Goal: Task Accomplishment & Management: Manage account settings

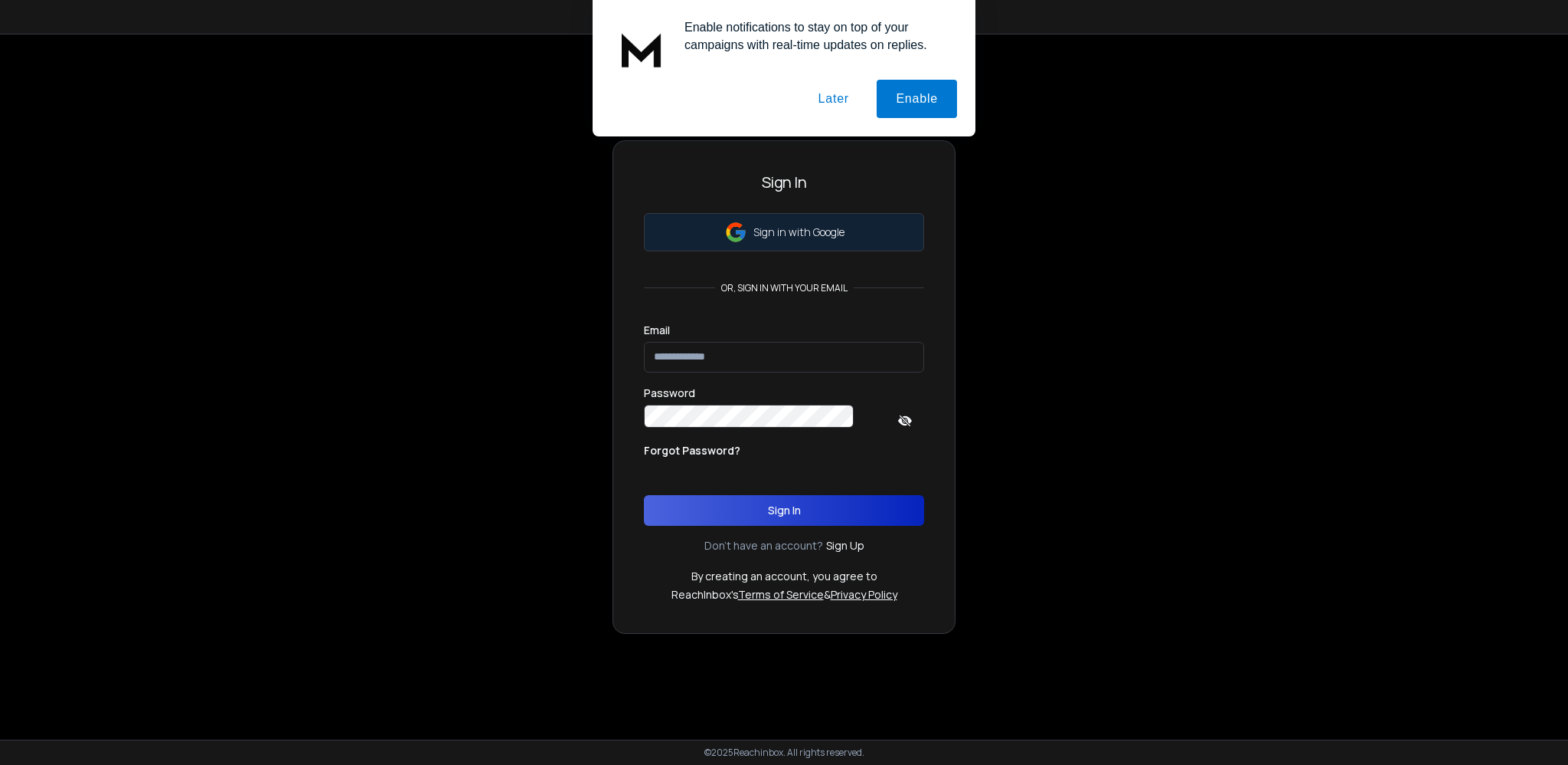
click at [788, 240] on p "Sign in with Google" at bounding box center [798, 232] width 91 height 16
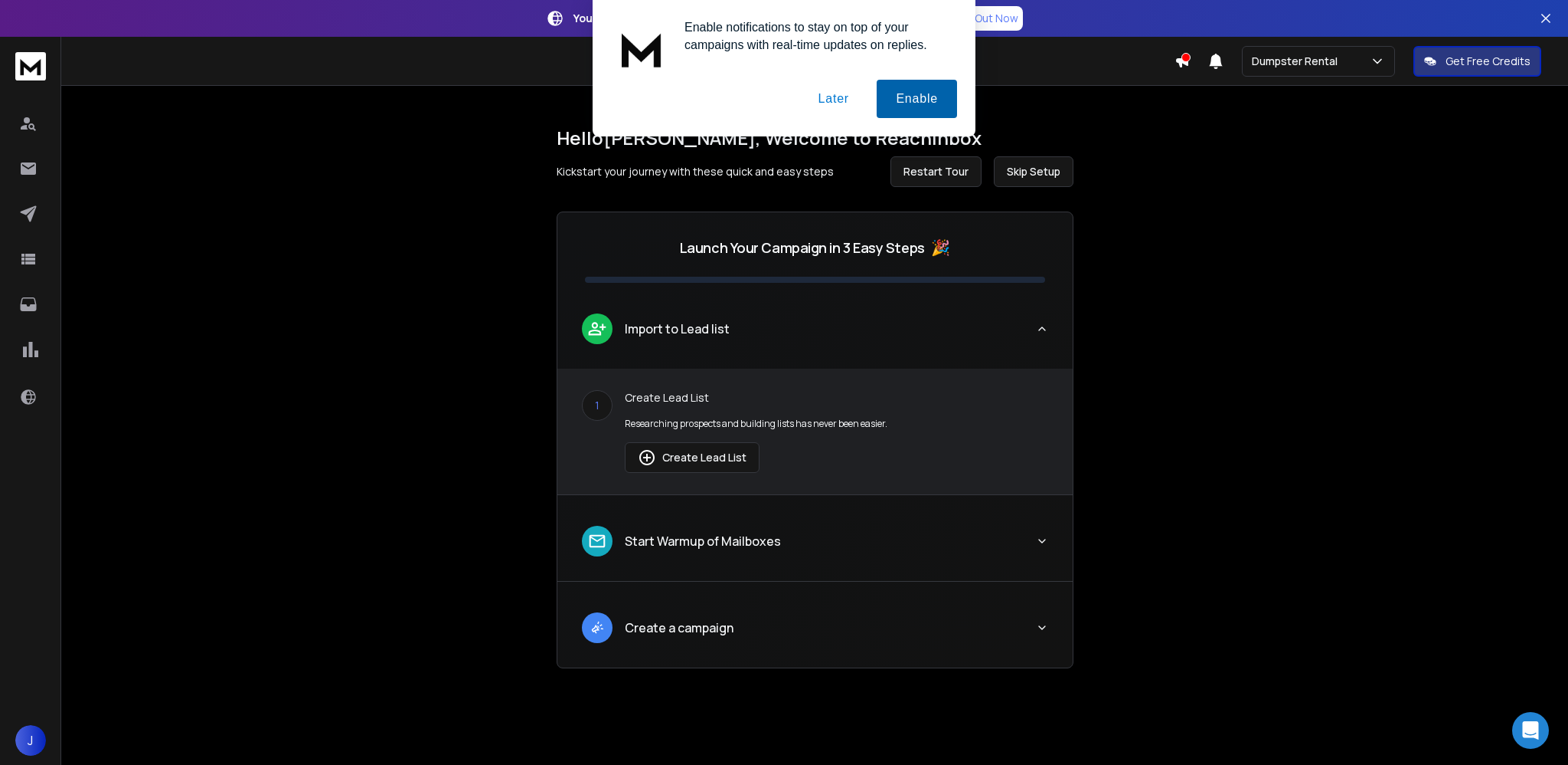
click at [931, 95] on button "Enable" at bounding box center [917, 99] width 81 height 38
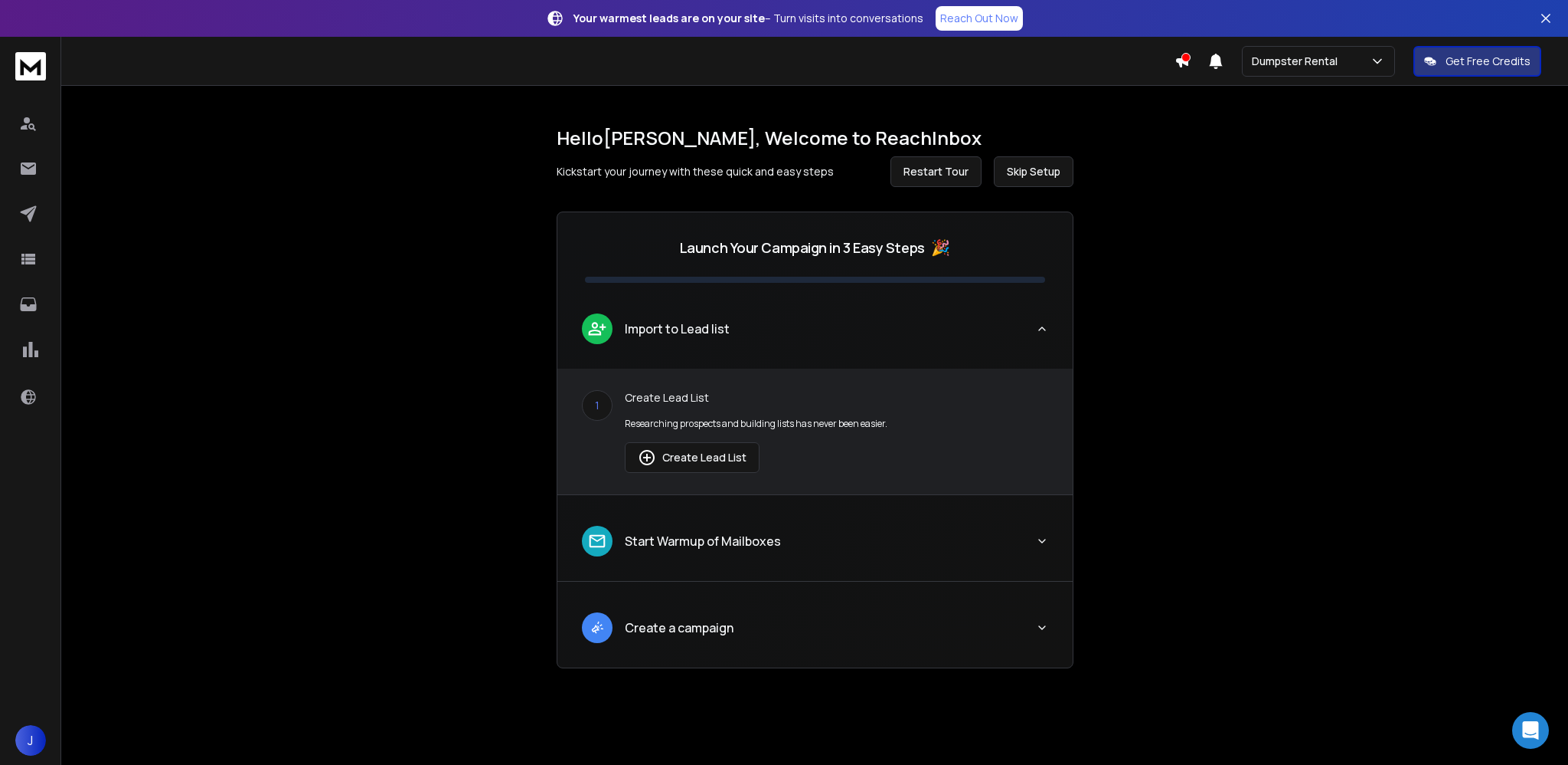
click at [1224, 48] on div "Dumpster Rental Get Free Credits" at bounding box center [784, 61] width 1568 height 49
click at [1190, 54] on icon at bounding box center [1183, 62] width 16 height 16
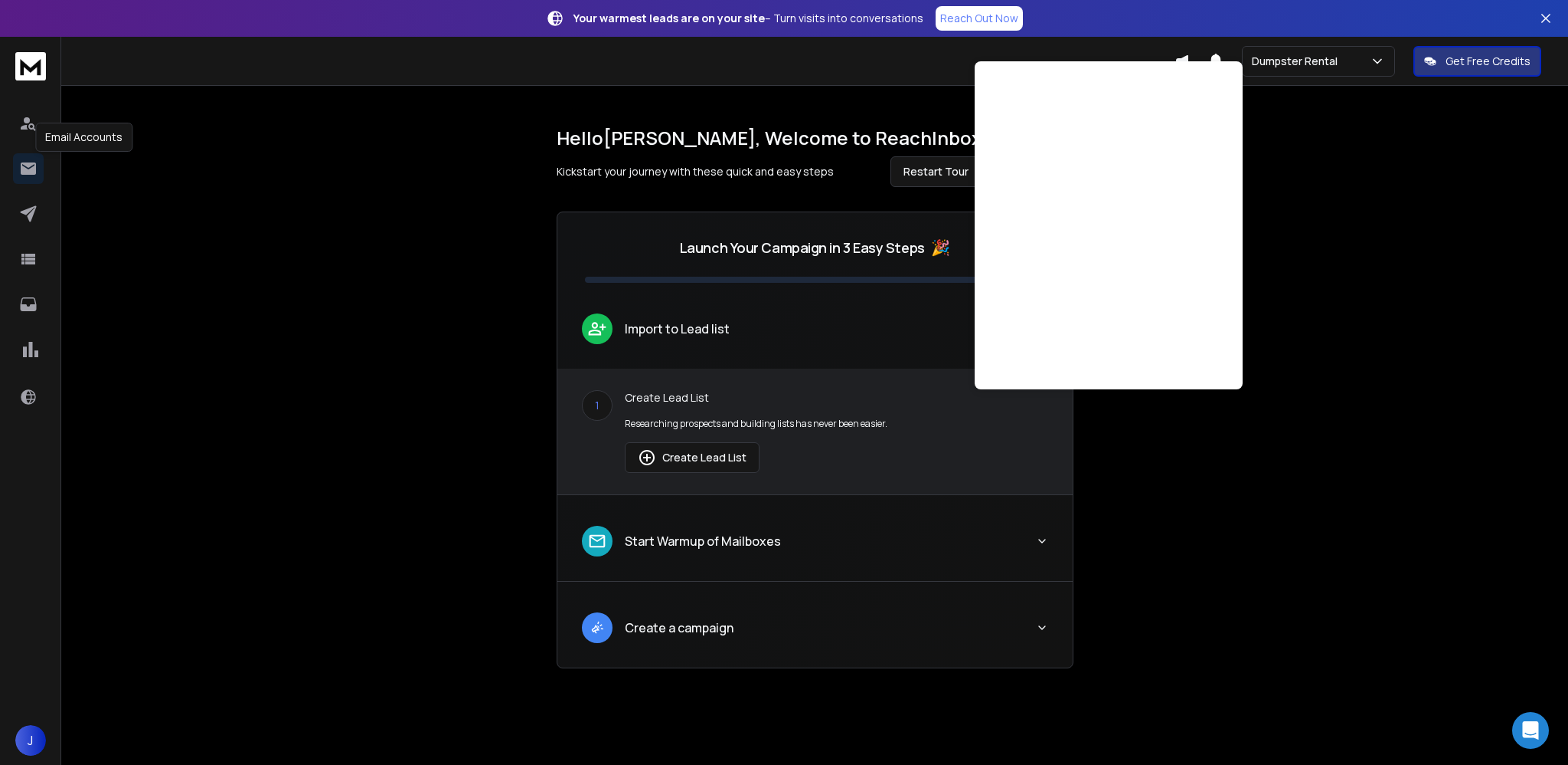
click at [23, 162] on icon at bounding box center [29, 168] width 16 height 12
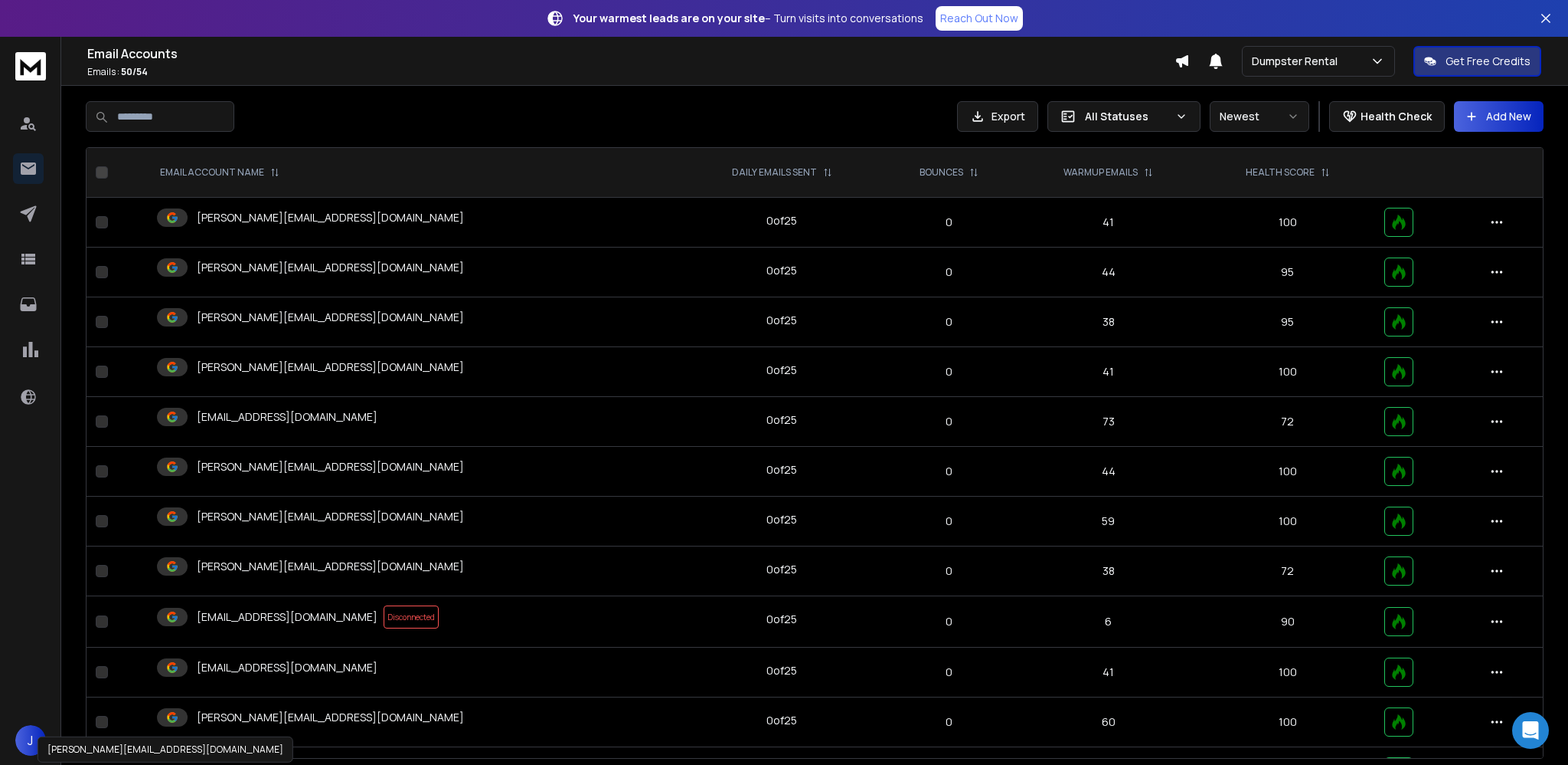
click at [24, 746] on span "J" at bounding box center [30, 740] width 30 height 30
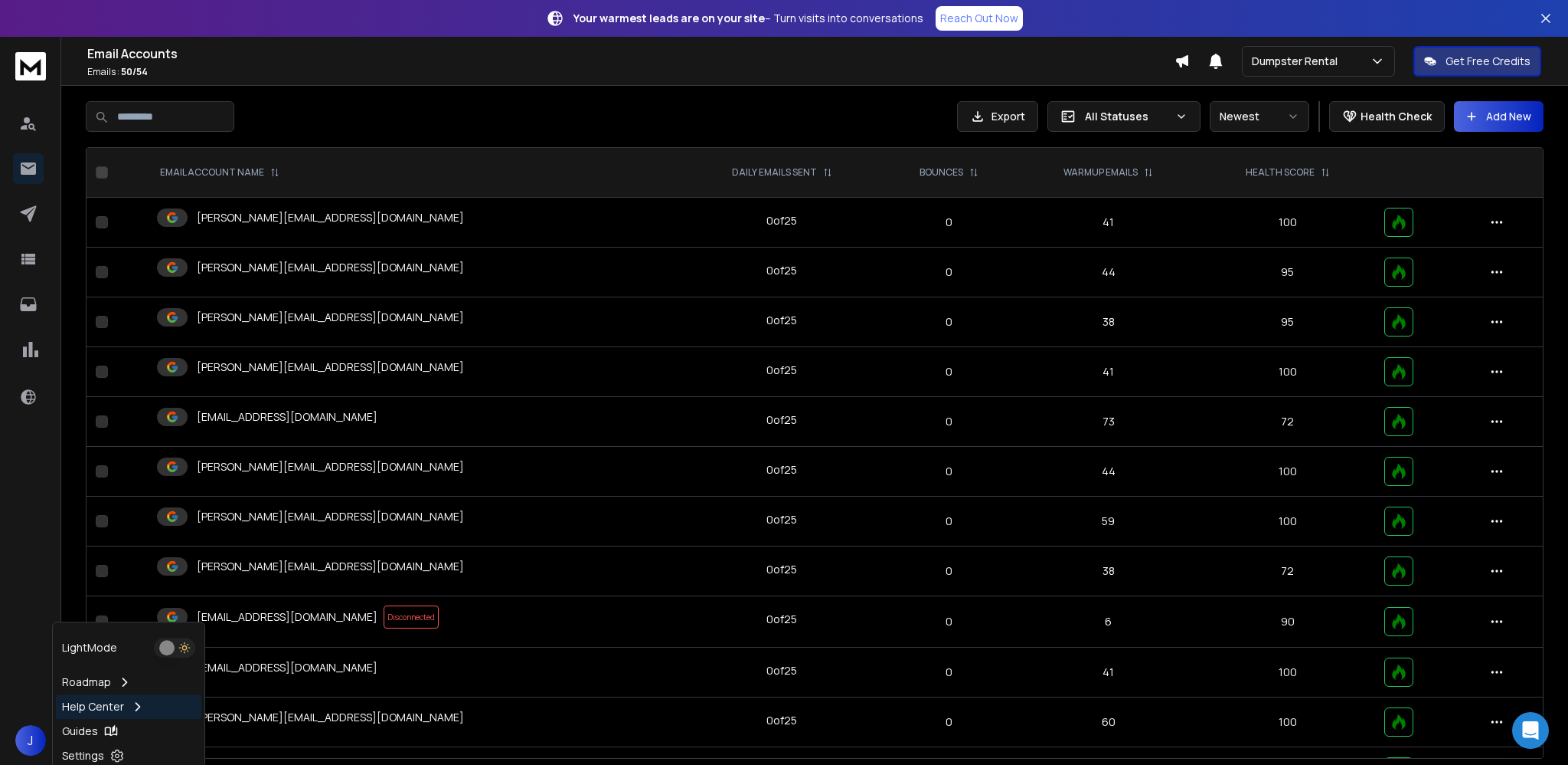
click at [24, 55] on img at bounding box center [30, 66] width 30 height 29
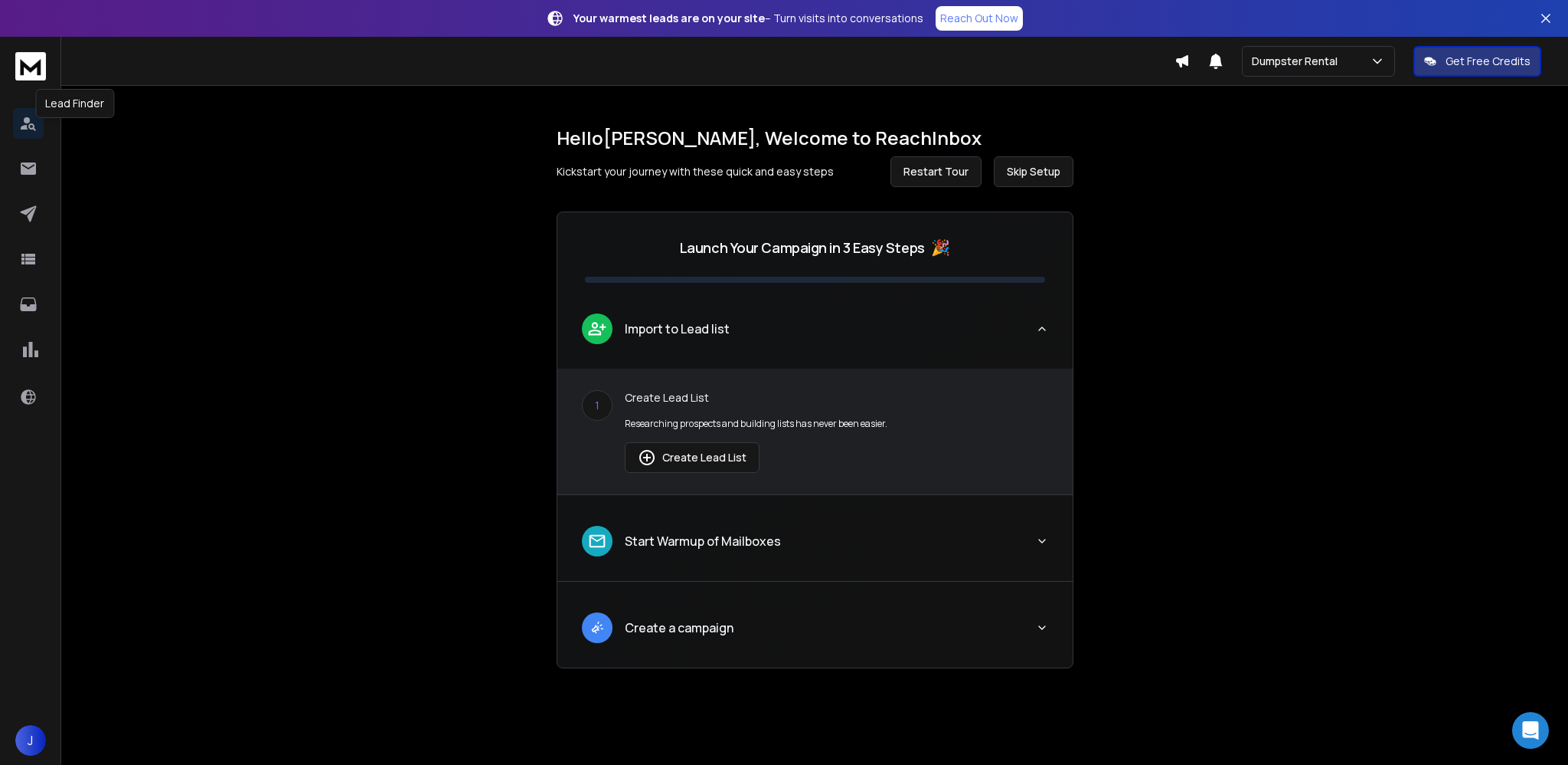
click at [23, 108] on link at bounding box center [28, 123] width 30 height 30
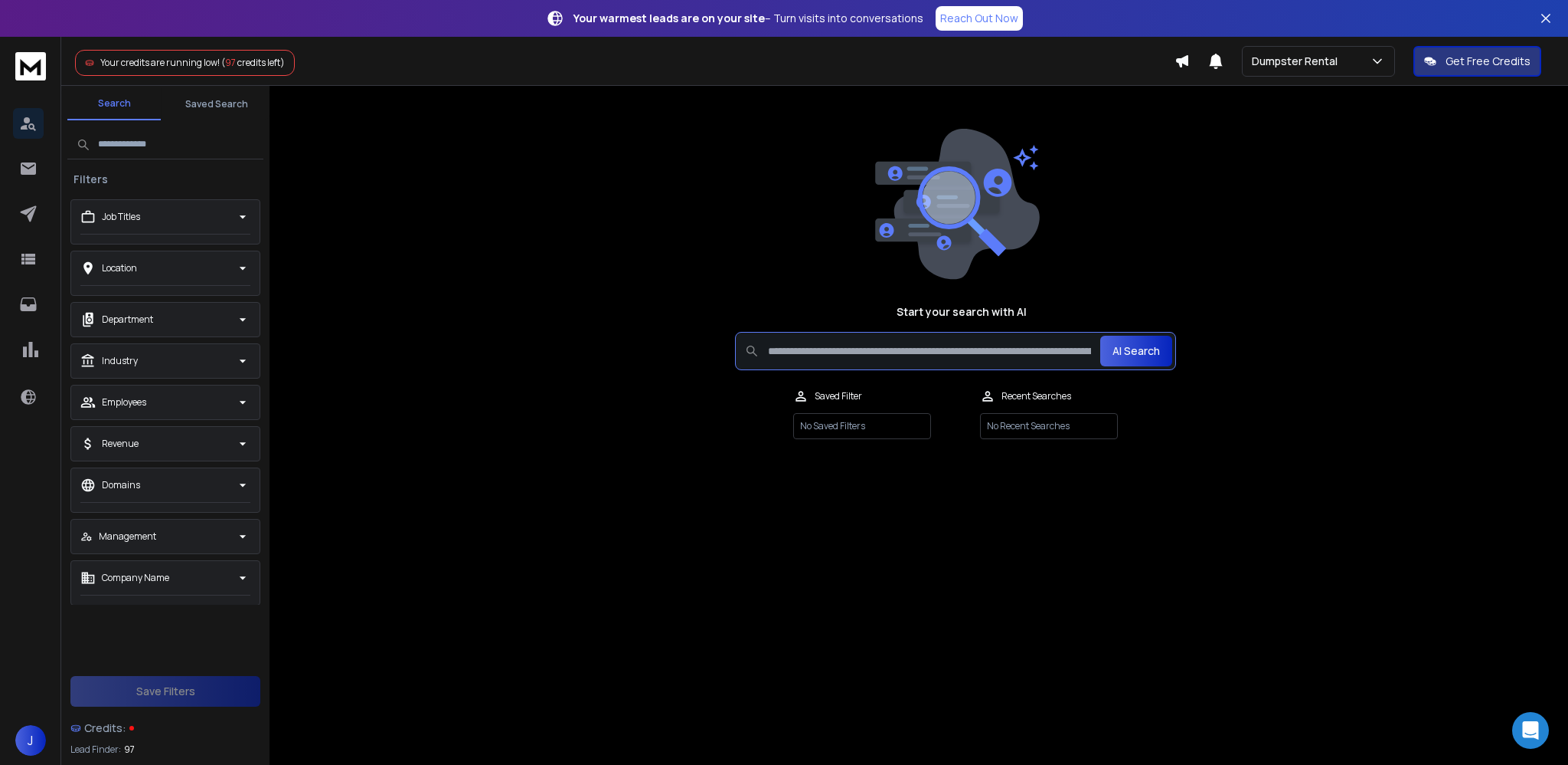
click at [170, 89] on button "Saved Search" at bounding box center [216, 104] width 94 height 30
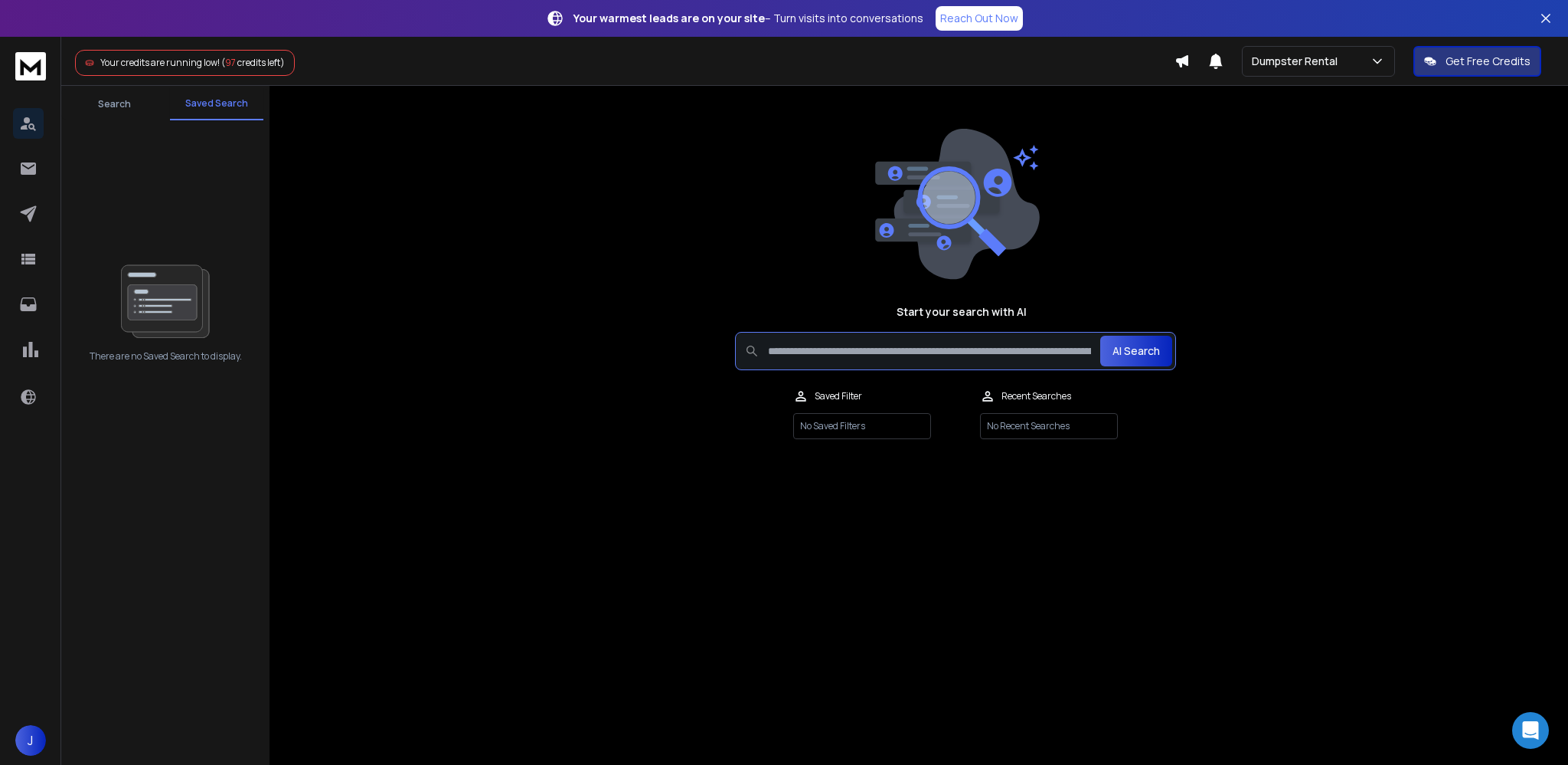
click at [89, 89] on button "Search" at bounding box center [114, 104] width 94 height 30
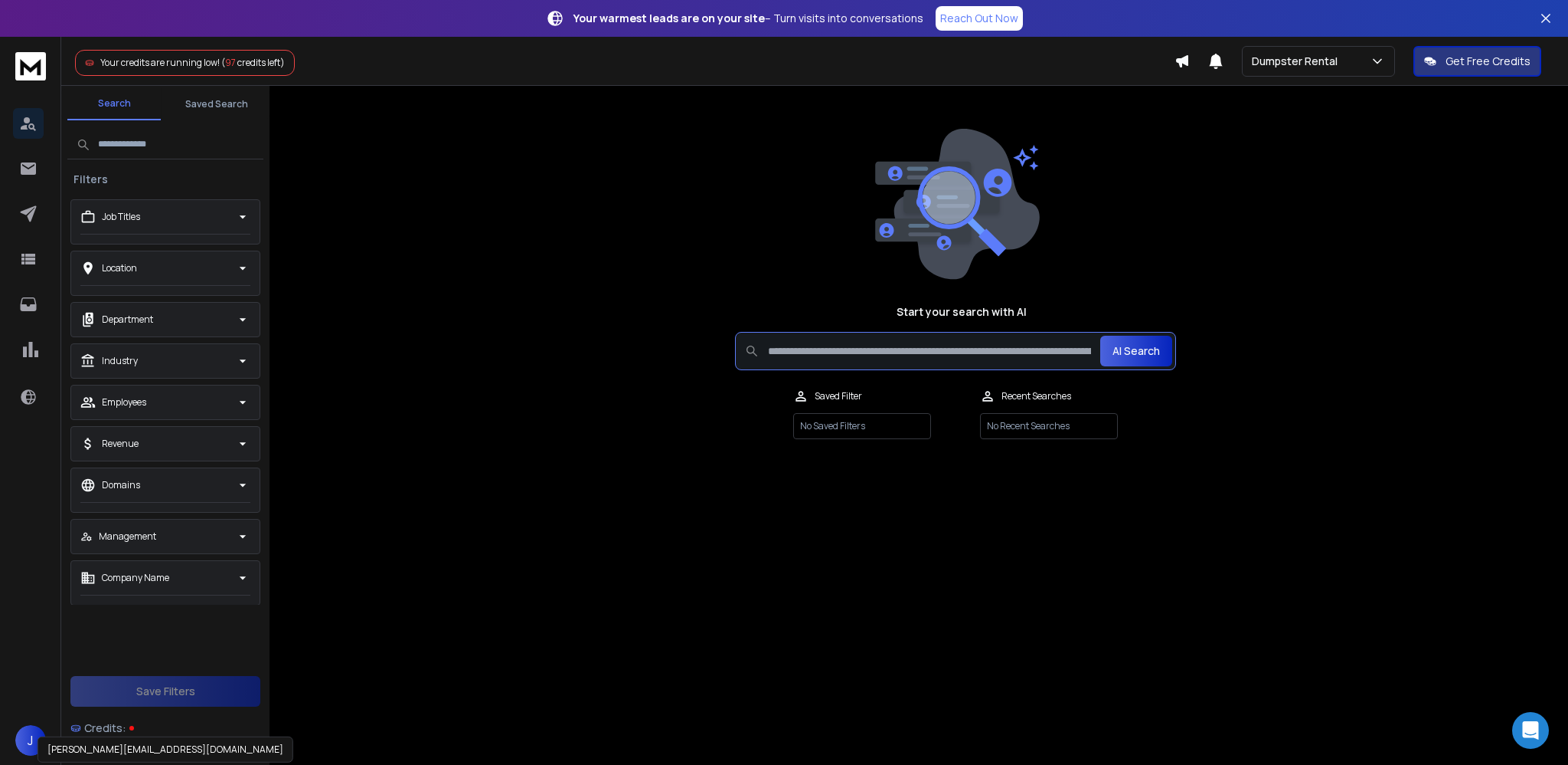
click at [27, 745] on span "J" at bounding box center [30, 740] width 30 height 30
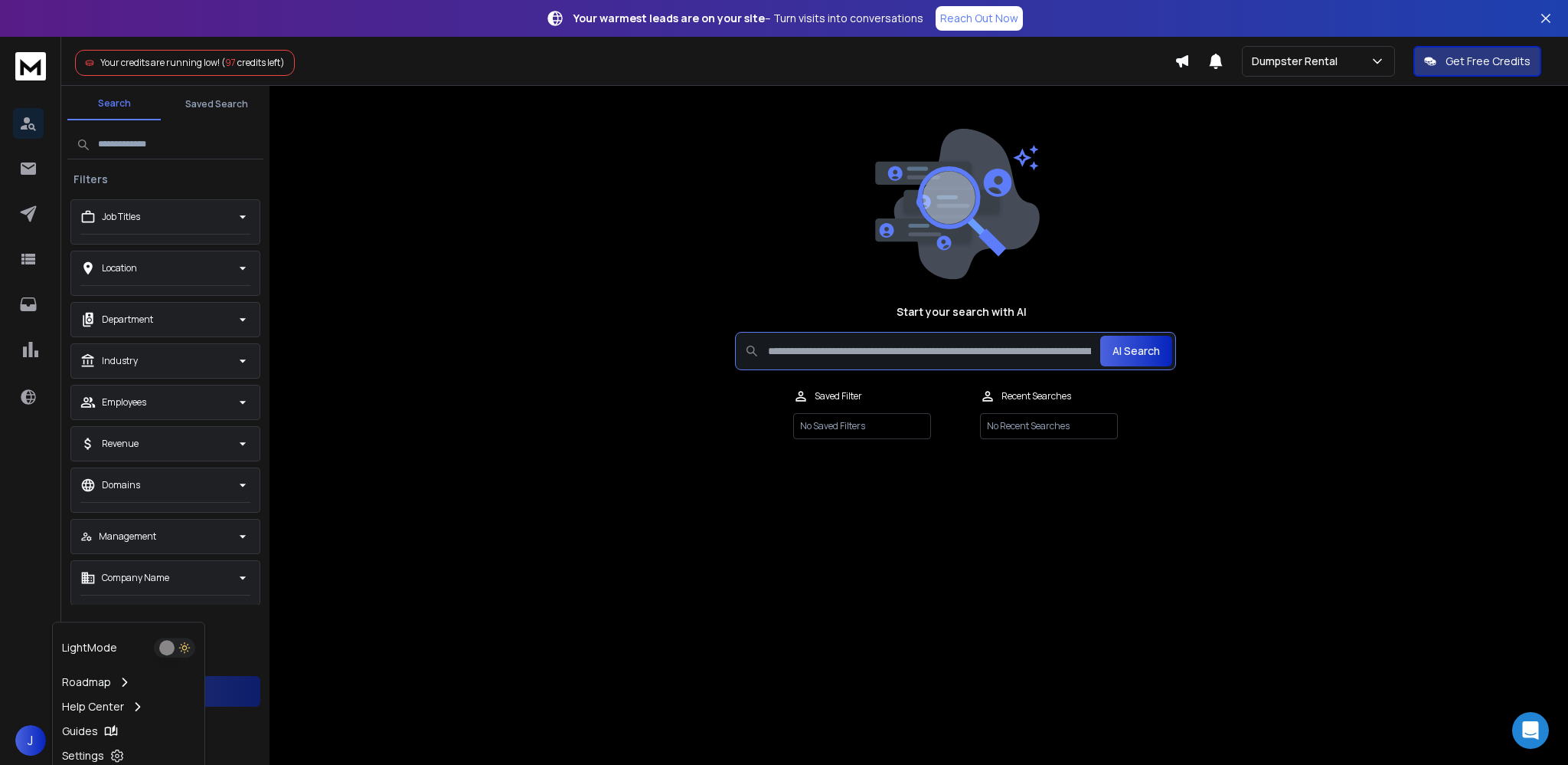
click at [105, 764] on icon at bounding box center [112, 780] width 14 height 14
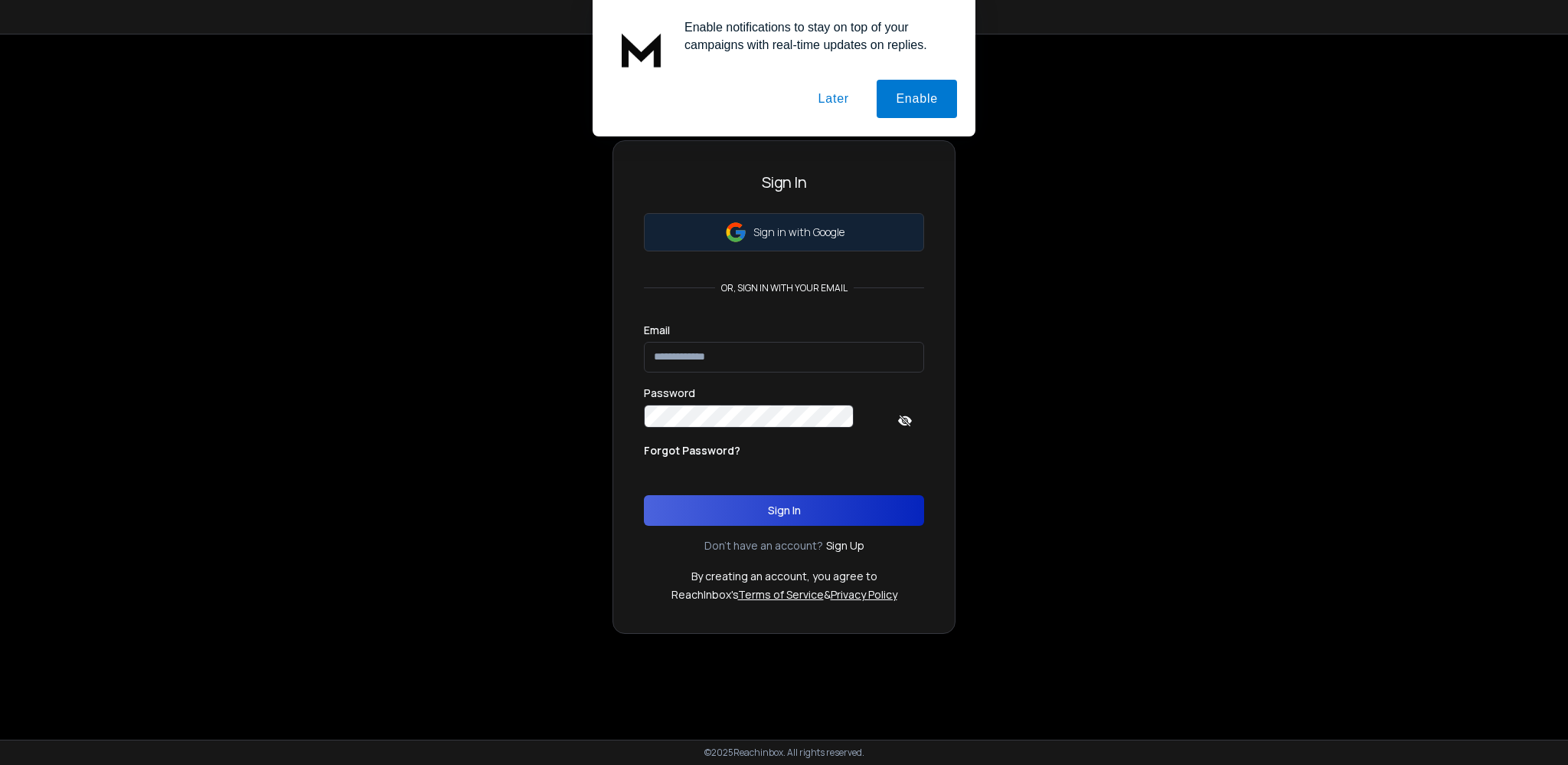
click at [765, 240] on p "Sign in with Google" at bounding box center [798, 232] width 91 height 16
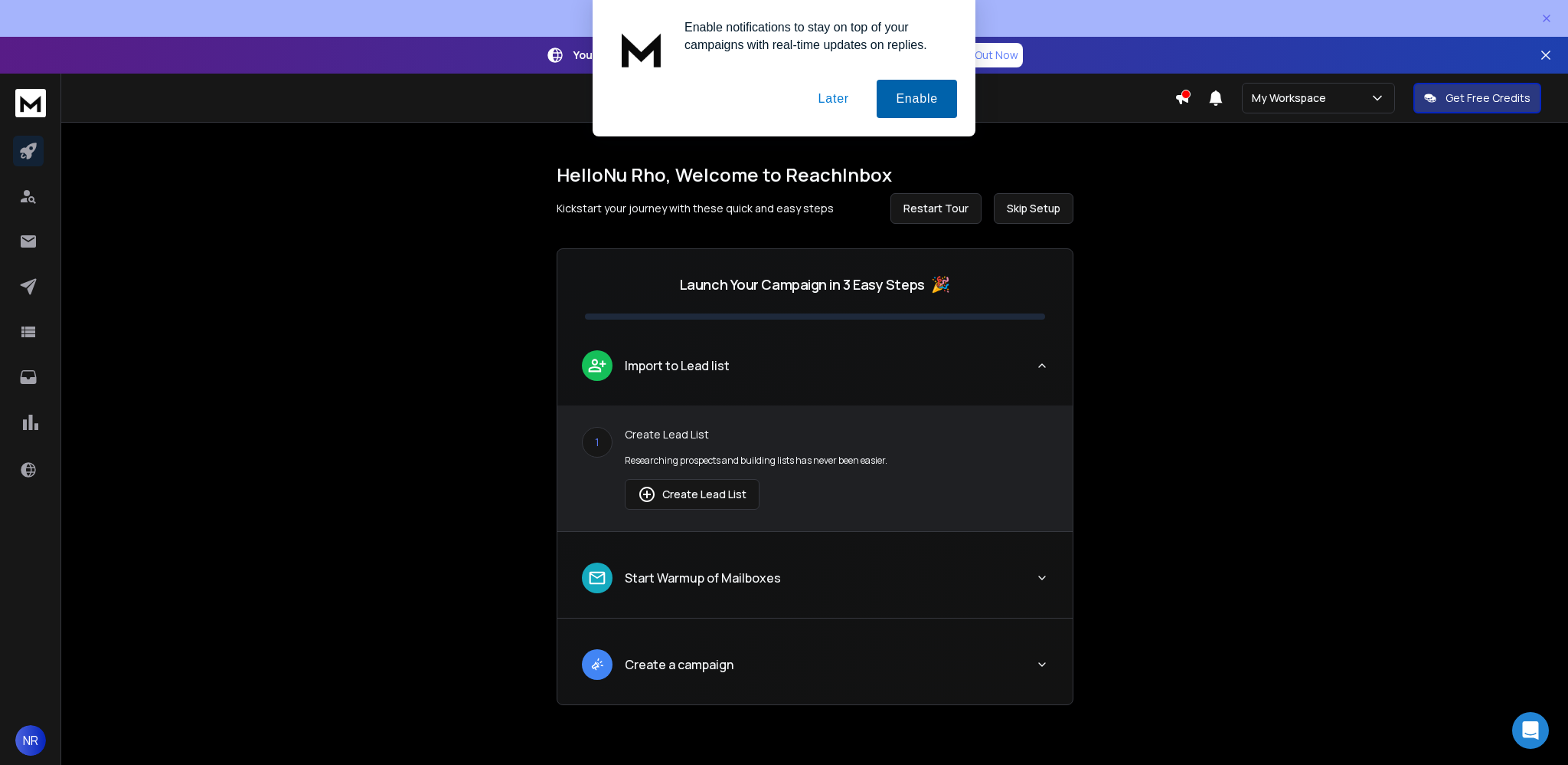
click at [929, 102] on button "Enable" at bounding box center [917, 99] width 81 height 38
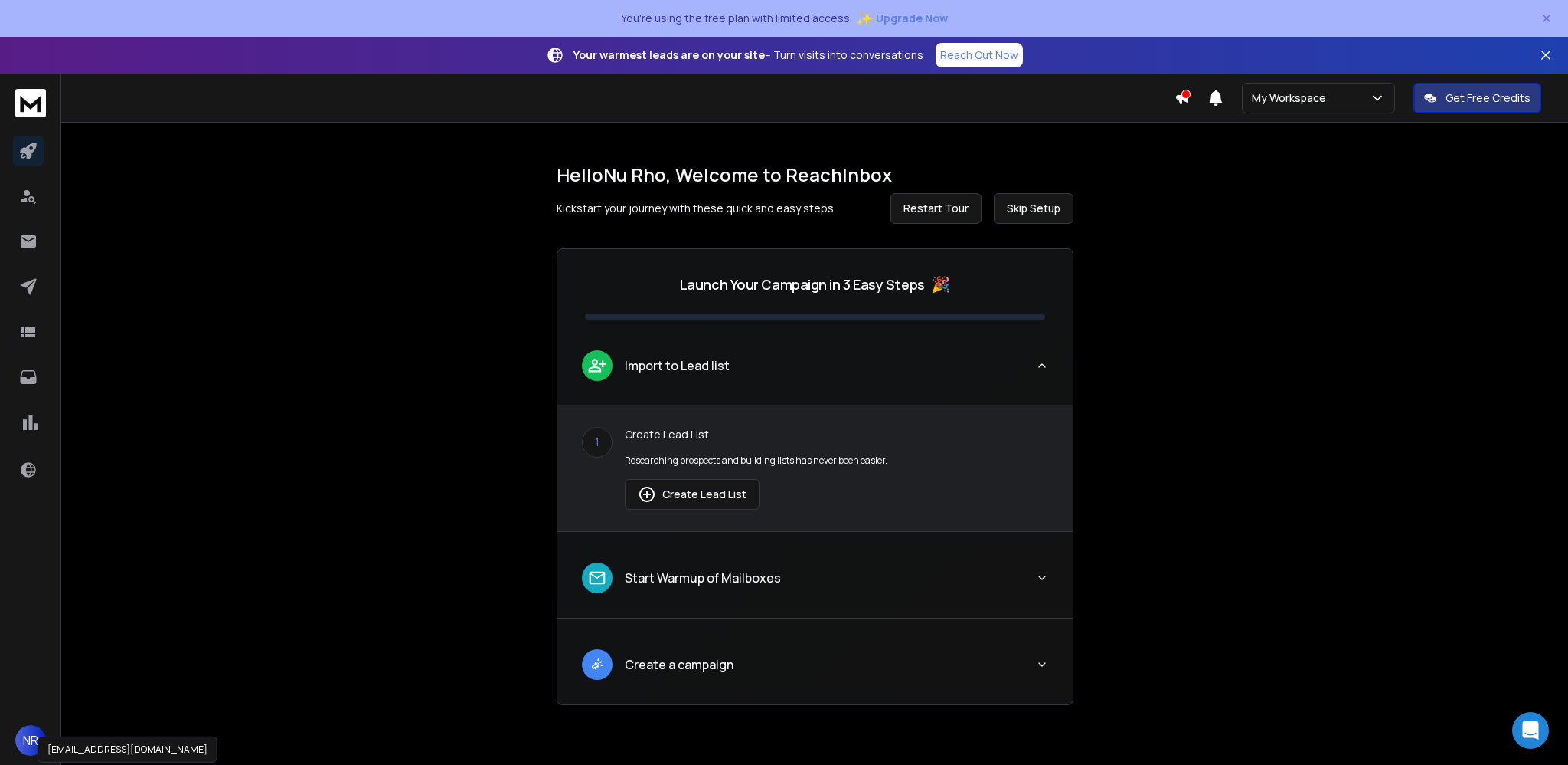
click at [22, 751] on span "NR" at bounding box center [30, 740] width 30 height 30
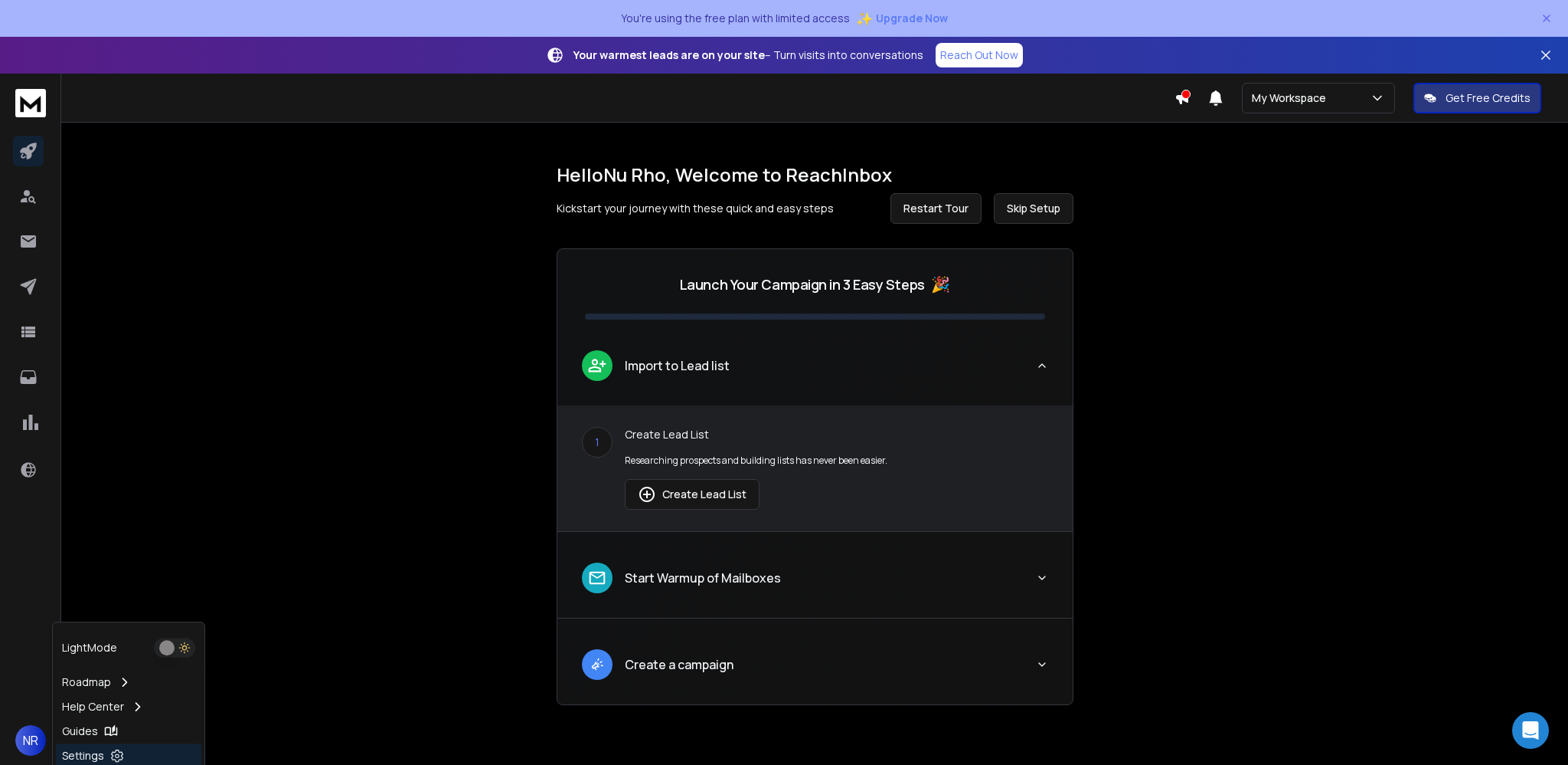
click at [110, 749] on icon at bounding box center [117, 755] width 14 height 14
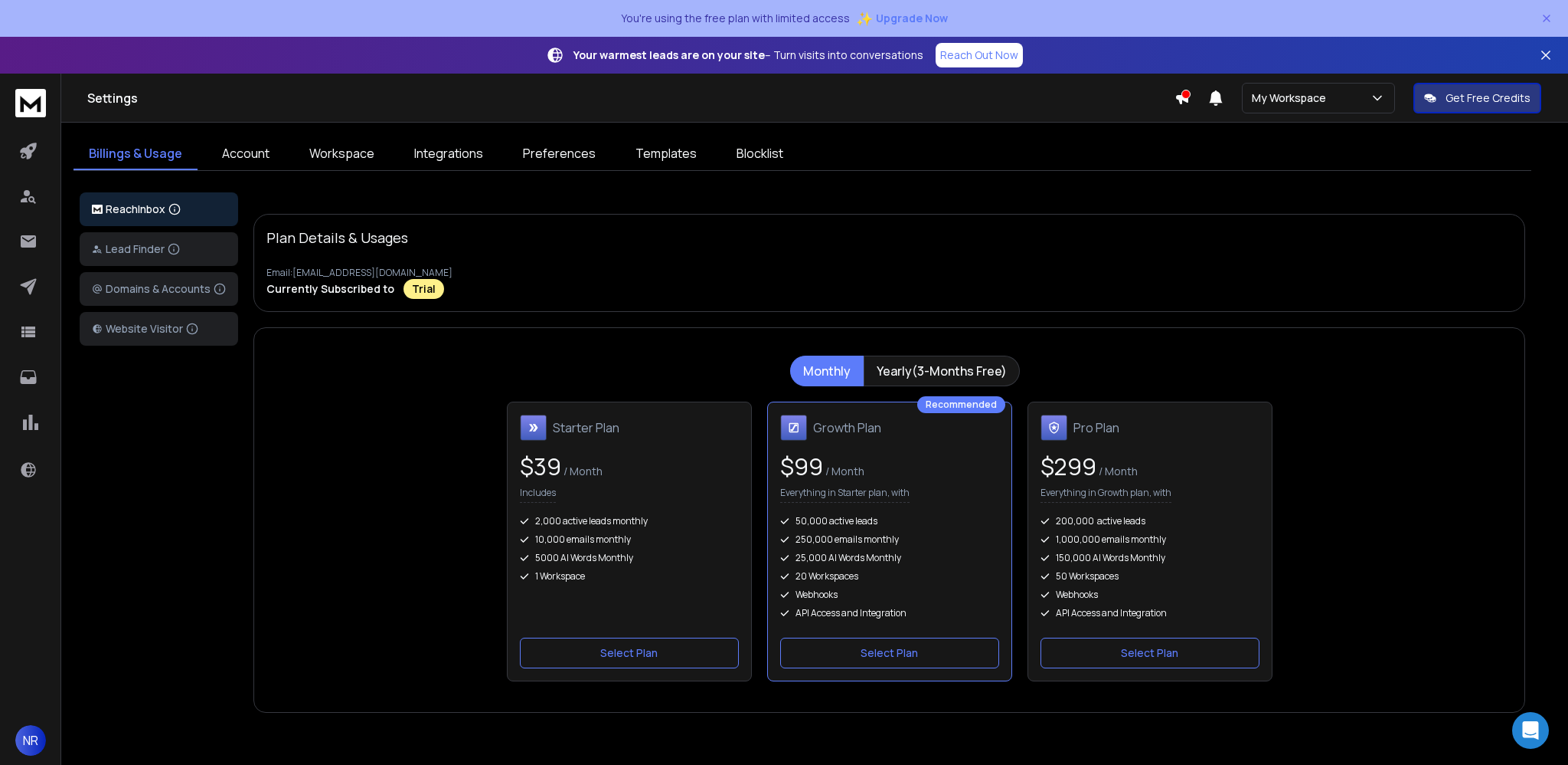
click at [403, 279] on div "Trial" at bounding box center [423, 288] width 41 height 20
click at [493, 401] on div "Starter Plan $ 39 / Month Includes 2,000 active leads monthly 10,000 emails mon…" at bounding box center [889, 548] width 1246 height 295
click at [90, 232] on button "Lead Finder" at bounding box center [158, 249] width 158 height 34
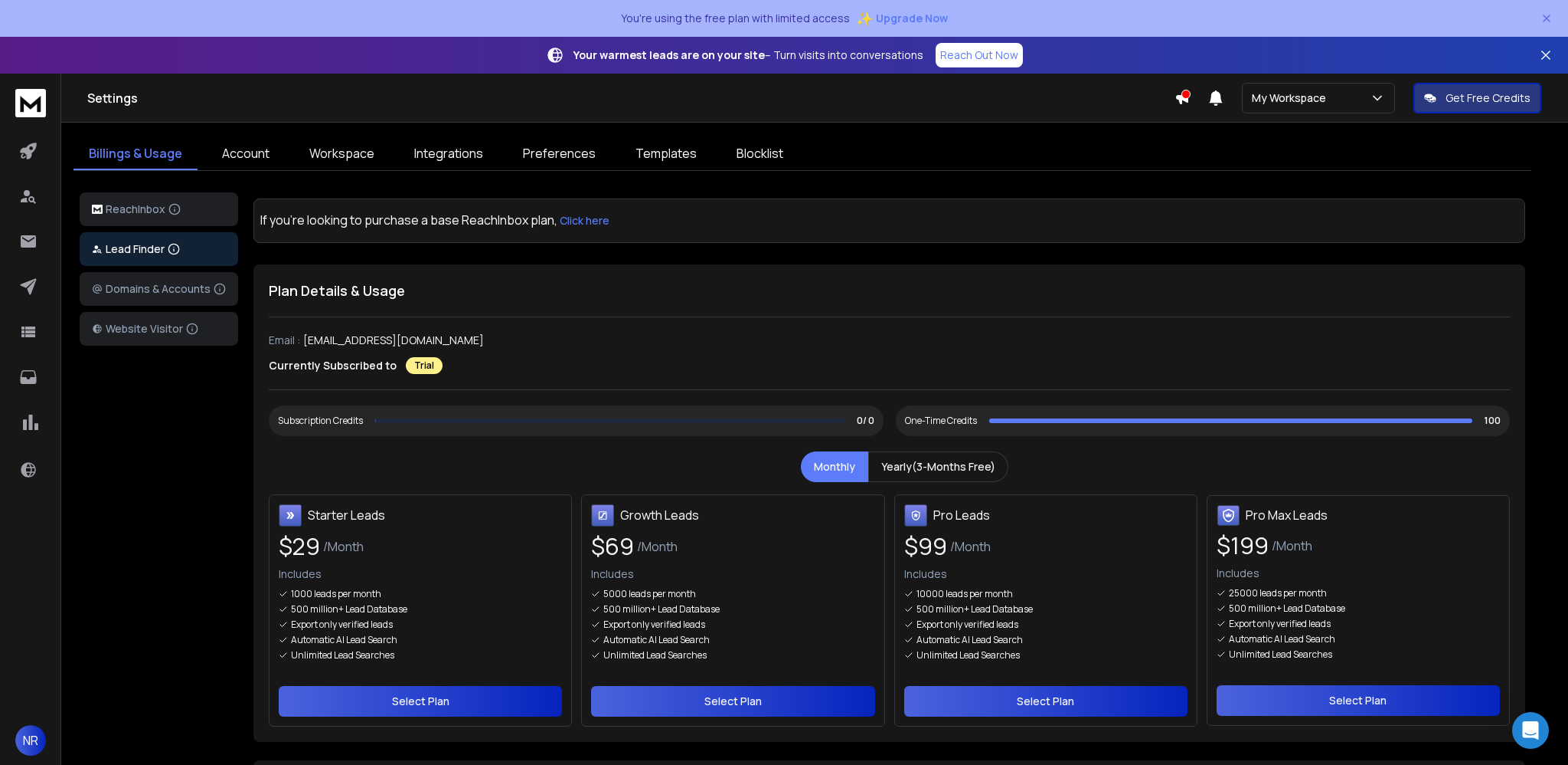
click at [94, 192] on button "ReachInbox" at bounding box center [158, 209] width 158 height 34
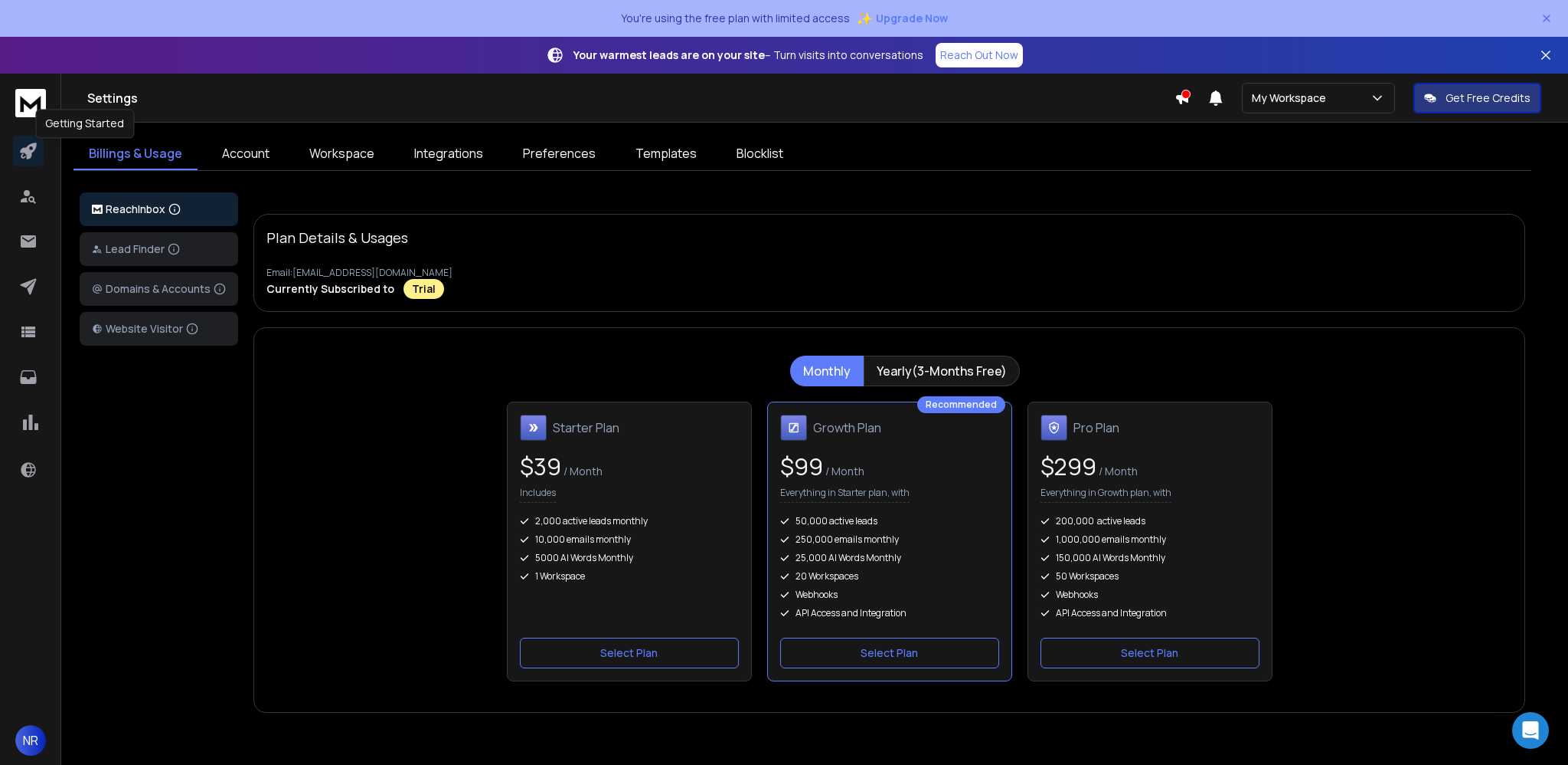
click at [19, 142] on icon at bounding box center [28, 151] width 18 height 18
